Goal: Check status: Check status

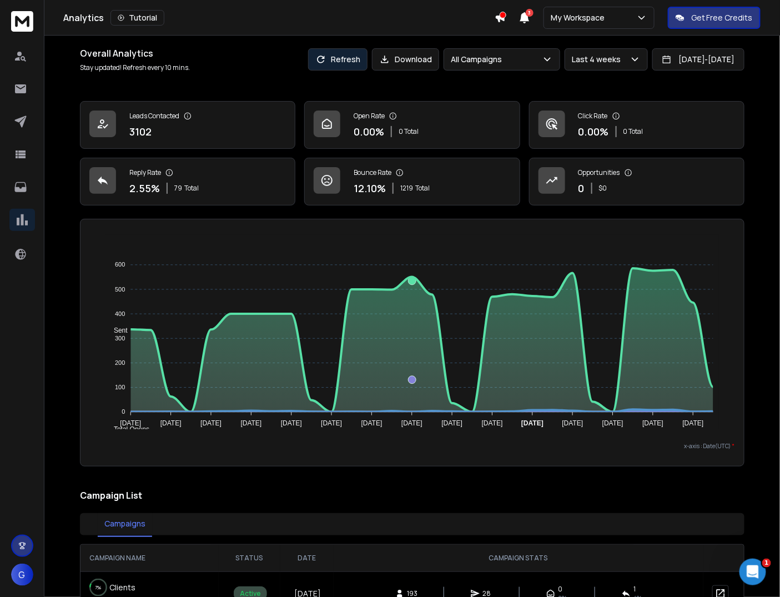
drag, startPoint x: 282, startPoint y: 57, endPoint x: 308, endPoint y: 56, distance: 26.1
click at [308, 57] on button "Refresh" at bounding box center [337, 59] width 59 height 22
click at [331, 59] on p "Refresh" at bounding box center [345, 59] width 29 height 11
